Goal: Navigation & Orientation: Find specific page/section

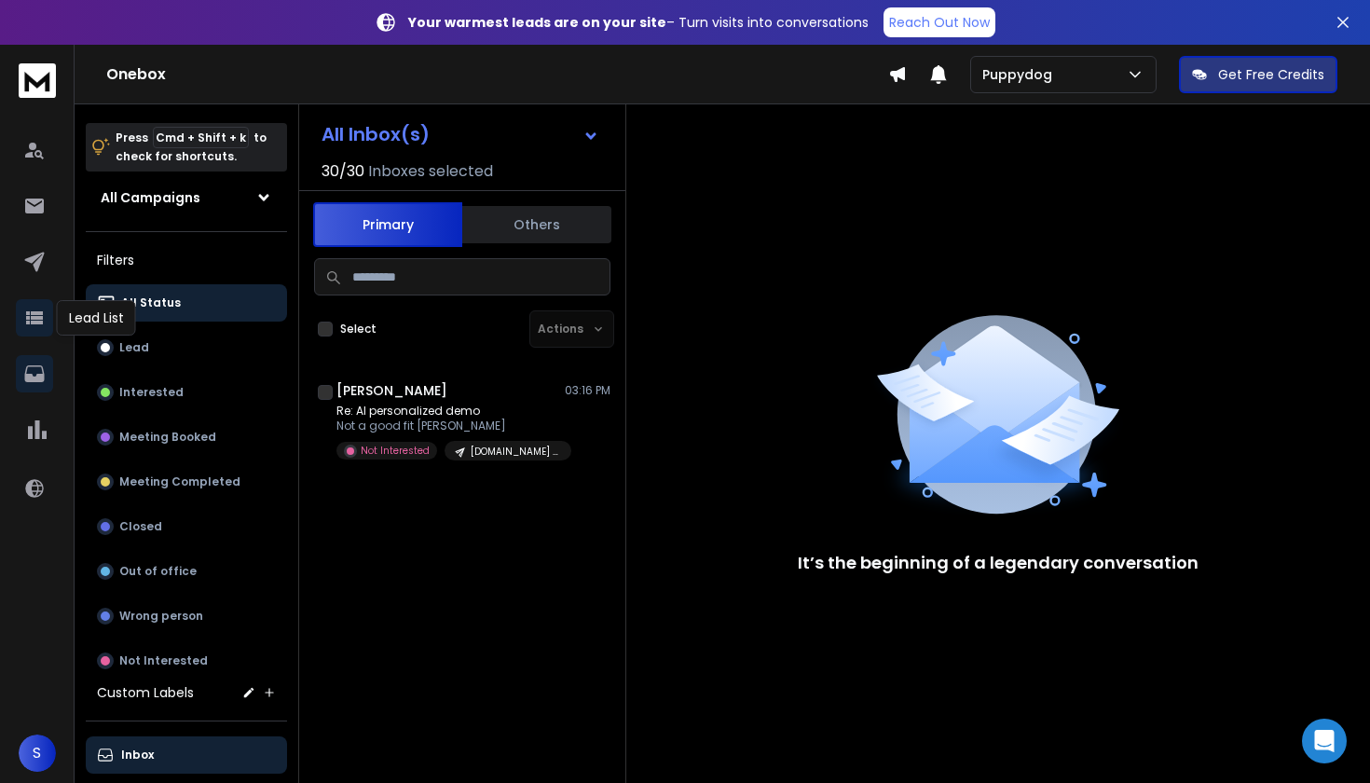
click at [27, 319] on icon at bounding box center [34, 317] width 17 height 13
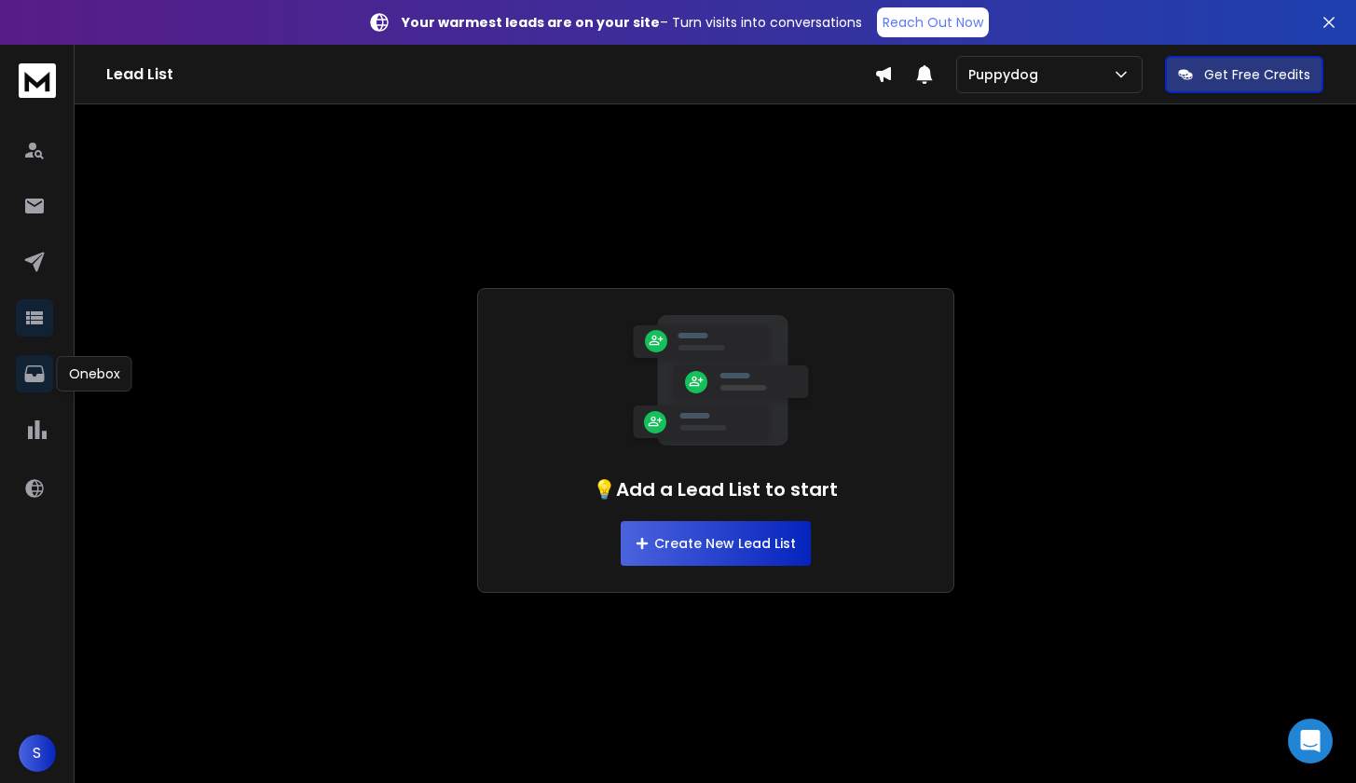
click at [31, 362] on link at bounding box center [34, 373] width 37 height 37
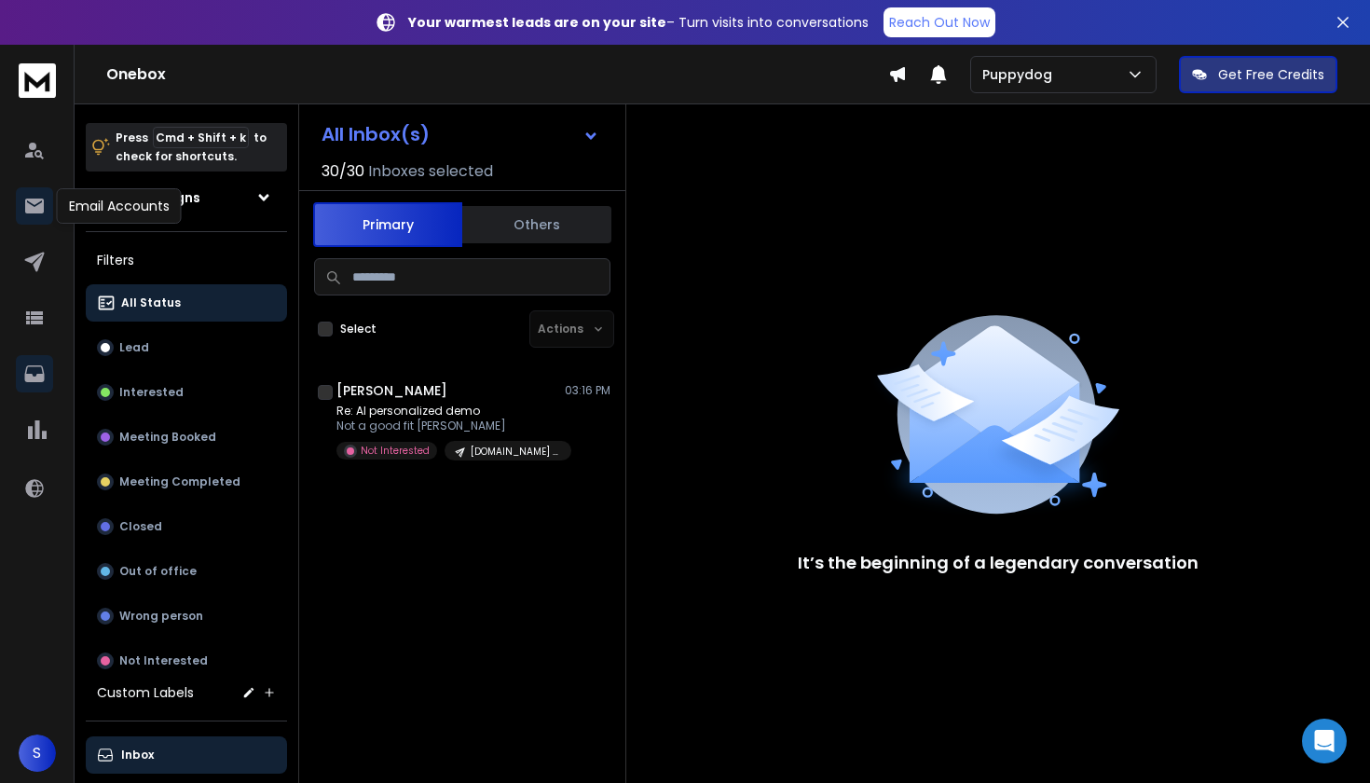
click at [29, 207] on icon at bounding box center [34, 206] width 19 height 15
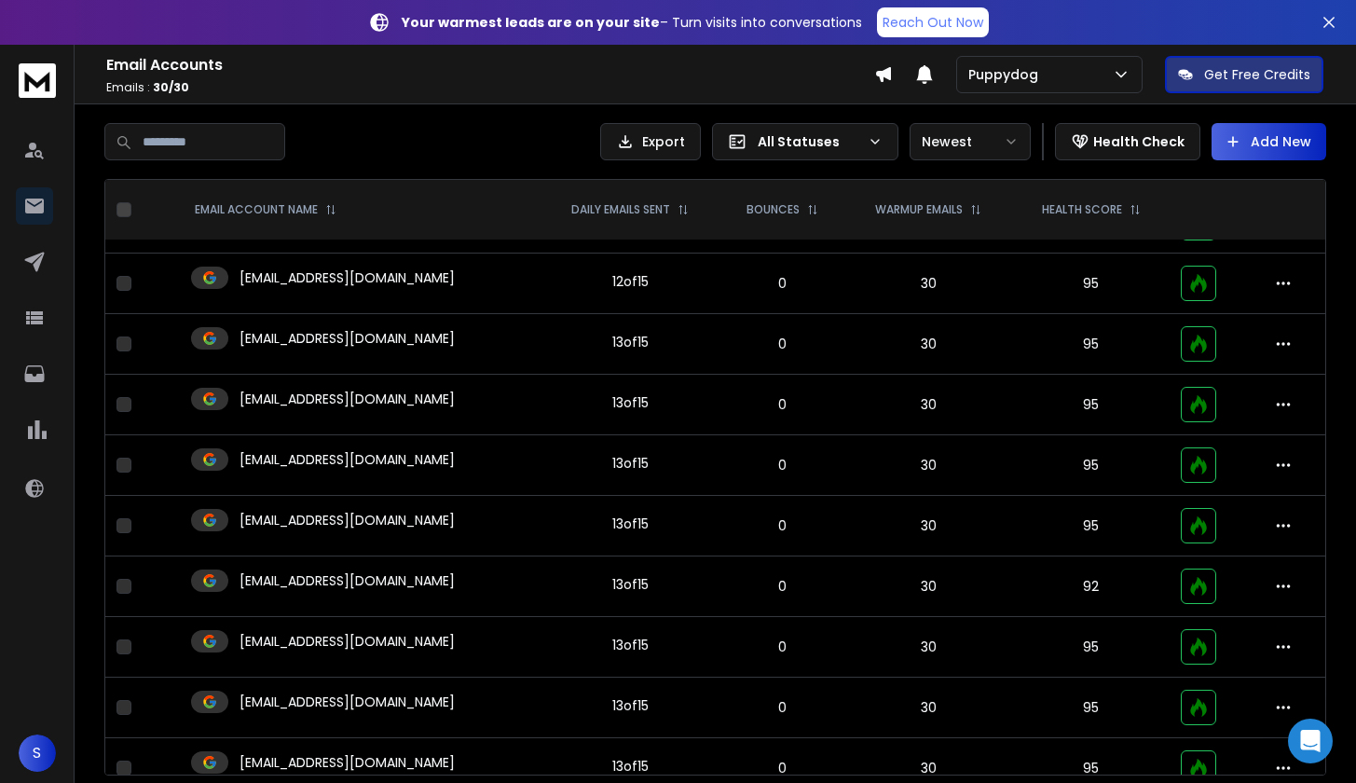
scroll to position [1298, 0]
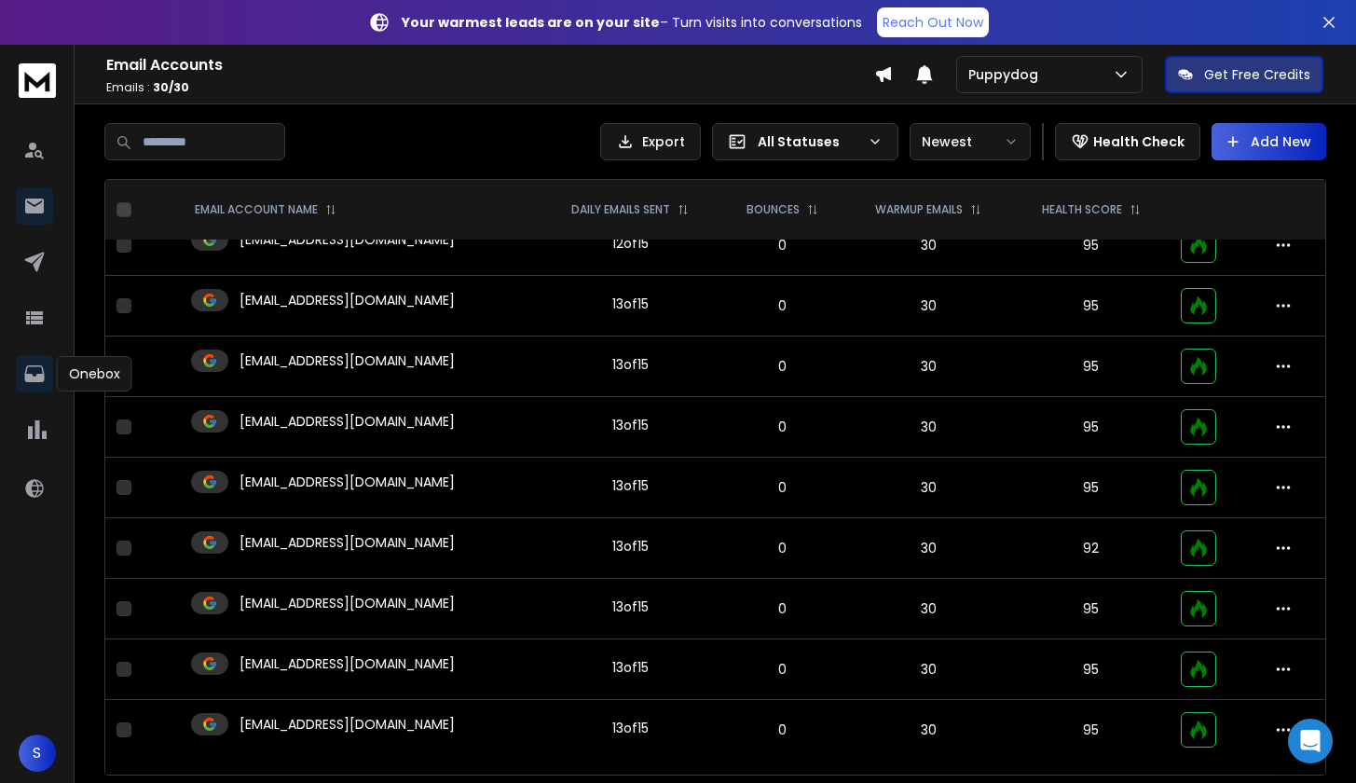
click at [34, 378] on icon at bounding box center [34, 373] width 20 height 17
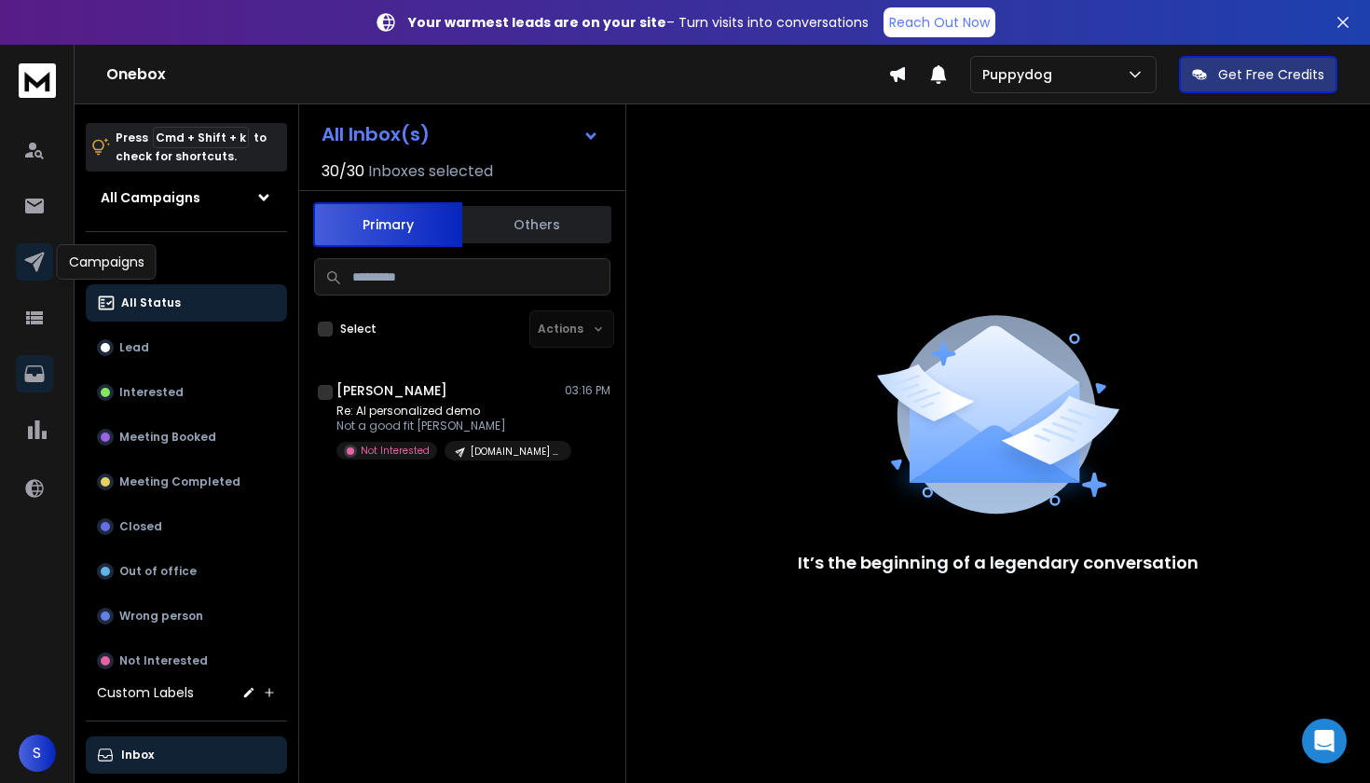
click at [35, 261] on icon at bounding box center [34, 262] width 22 height 22
